Goal: Check status: Check status

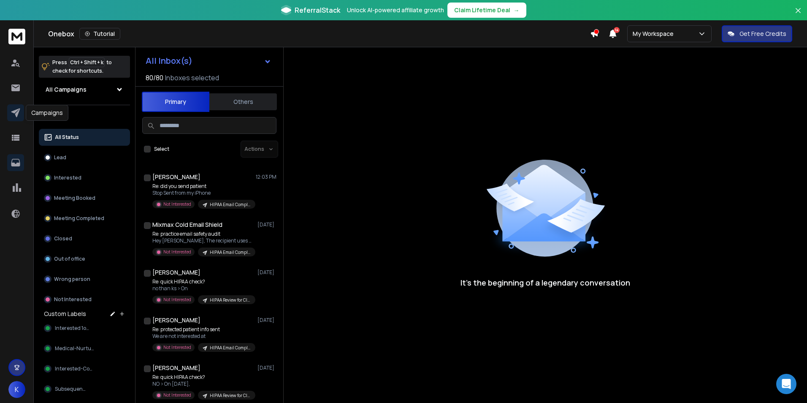
click at [16, 110] on icon at bounding box center [15, 113] width 9 height 9
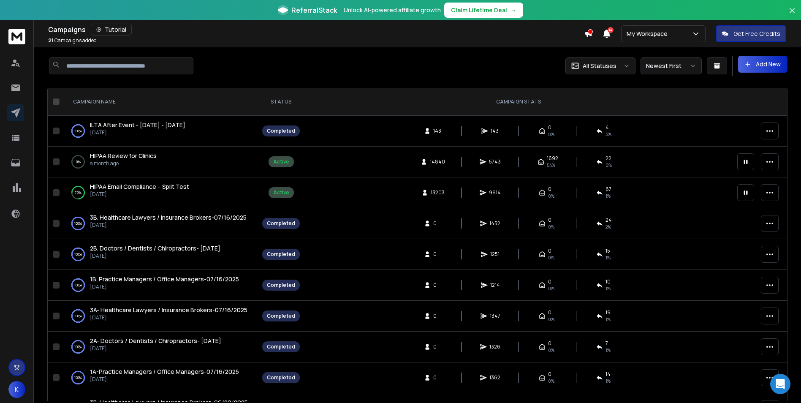
click at [761, 135] on button "button" at bounding box center [770, 130] width 18 height 17
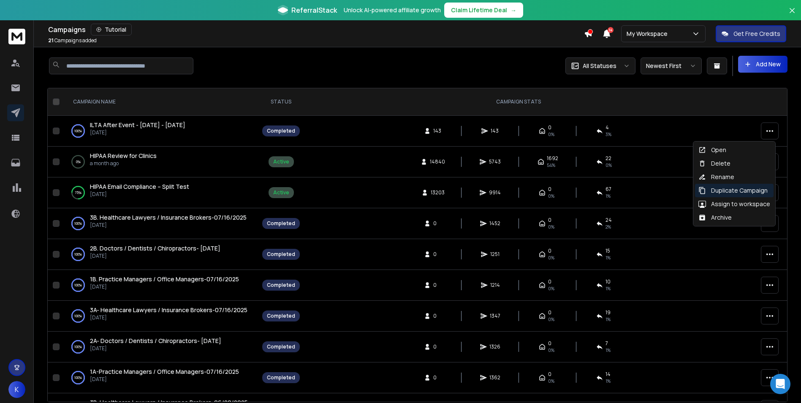
click at [219, 135] on div "100 % ILTA After Event - [DATE] - [DATE] [DATE]" at bounding box center [159, 131] width 177 height 20
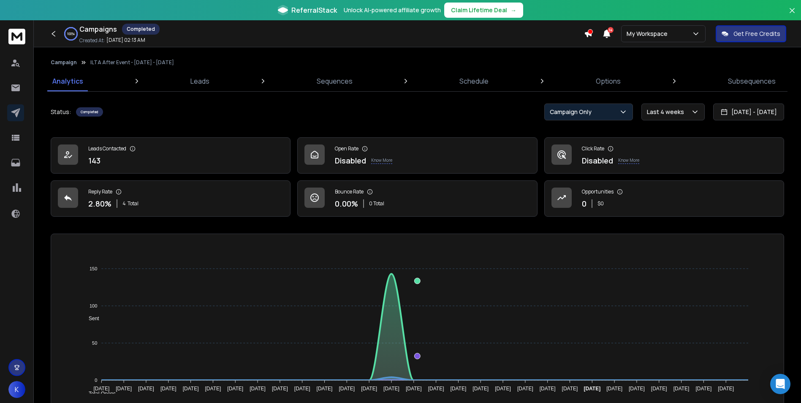
click at [619, 115] on icon at bounding box center [623, 112] width 8 height 8
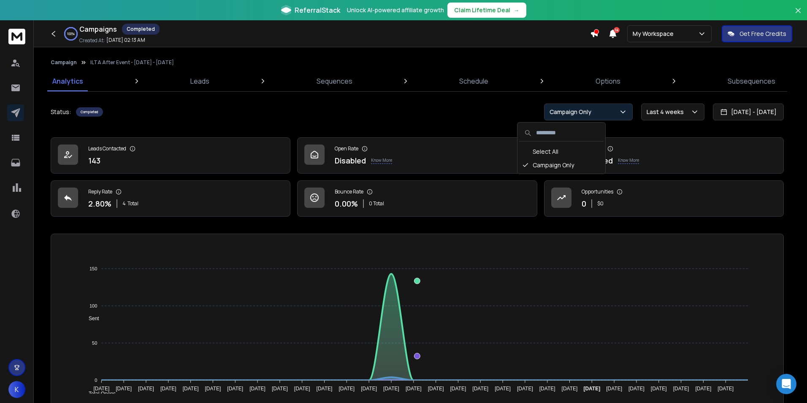
click at [619, 115] on icon at bounding box center [623, 112] width 8 height 8
click at [391, 119] on div "Status: Completed Campaign Only Last 4 weeks [DATE] - [DATE]" at bounding box center [417, 111] width 733 height 17
